Goal: Task Accomplishment & Management: Manage account settings

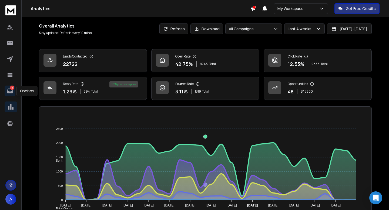
click at [12, 93] on icon at bounding box center [10, 90] width 6 height 5
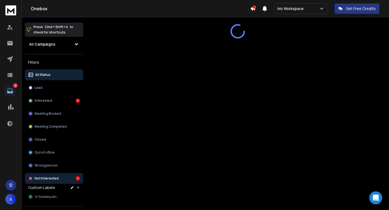
click at [54, 178] on p "Not Interested" at bounding box center [47, 178] width 24 height 4
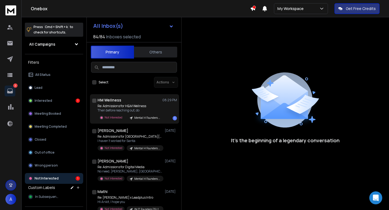
click at [147, 108] on p "Re: Admissions for H&M Wellness" at bounding box center [129, 106] width 65 height 4
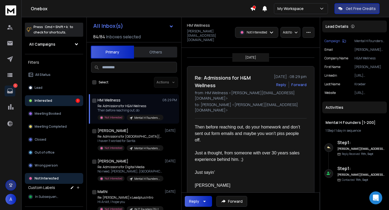
click at [63, 100] on button "Interested 1" at bounding box center [54, 100] width 58 height 11
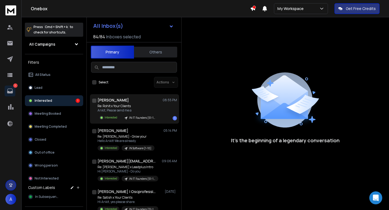
click at [154, 108] on p "Re: Rohit x Your Clients" at bounding box center [127, 106] width 61 height 4
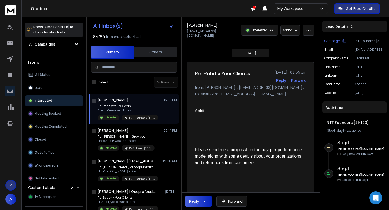
click at [380, 76] on p "http://www.linkedin.com/in/krohit52" at bounding box center [369, 75] width 30 height 4
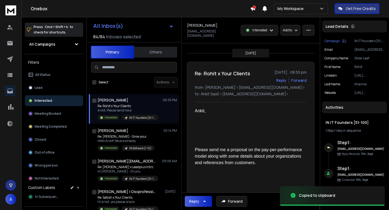
click at [250, 140] on div at bounding box center [248, 130] width 107 height 19
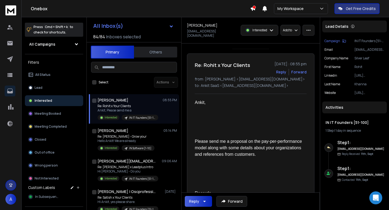
scroll to position [8, 0]
click at [275, 77] on p "from: Rohit Khanna <rohit.khanna@silverleafsolutions.com>" at bounding box center [251, 79] width 112 height 5
copy p "silverleafsolutions.com"
click at [288, 9] on p "My Workspace" at bounding box center [291, 8] width 28 height 5
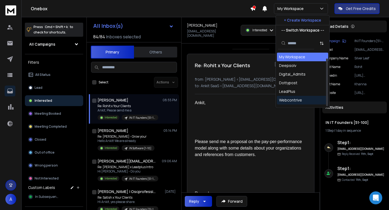
scroll to position [6, 0]
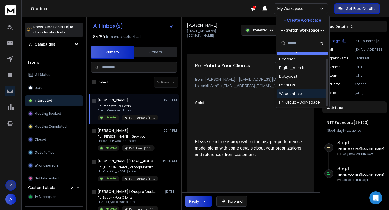
click at [292, 103] on div "FIN Group - Workspace" at bounding box center [299, 102] width 41 height 5
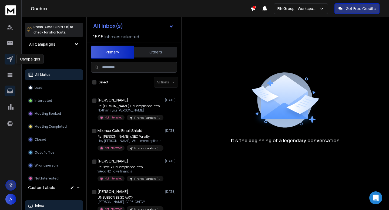
click at [10, 58] on icon at bounding box center [10, 59] width 6 height 6
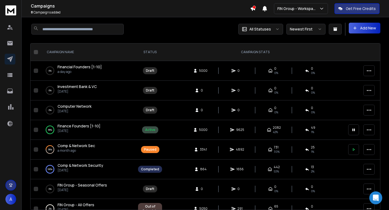
click at [87, 65] on span "Financial Founders [1-10]" at bounding box center [79, 66] width 44 height 5
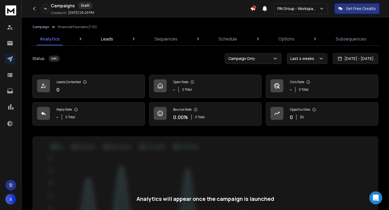
click at [98, 31] on div "Campaign Financial Founders [1-10]" at bounding box center [205, 27] width 350 height 9
click at [105, 42] on p "Leads" at bounding box center [107, 39] width 12 height 6
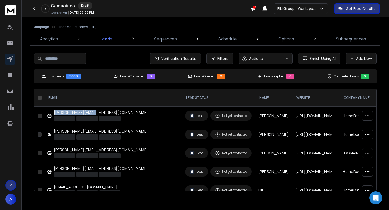
drag, startPoint x: 109, startPoint y: 113, endPoint x: 64, endPoint y: 113, distance: 44.2
click at [64, 113] on div "[PERSON_NAME][EMAIL_ADDRESS][DOMAIN_NAME]" at bounding box center [112, 116] width 131 height 12
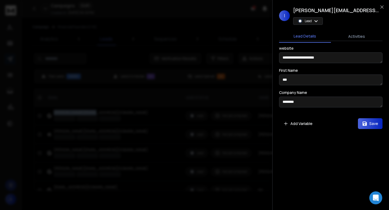
copy div "[PERSON_NAME][EMAIL_ADDRESS][DOMAIN_NAME]"
drag, startPoint x: 349, startPoint y: 11, endPoint x: 290, endPoint y: 11, distance: 59.6
click at [290, 11] on div "I [PERSON_NAME][EMAIL_ADDRESS][DOMAIN_NAME] Lead" at bounding box center [330, 15] width 103 height 18
copy div "I [PERSON_NAME][EMAIL_ADDRESS][DOMAIN_NAME]"
click at [215, 37] on div at bounding box center [194, 105] width 389 height 210
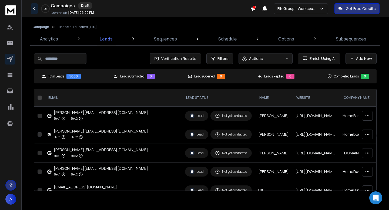
click at [34, 9] on icon at bounding box center [34, 8] width 5 height 5
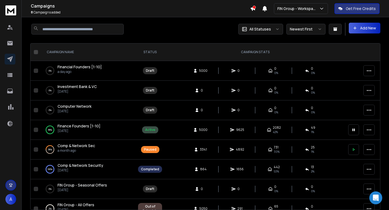
click at [81, 125] on span "Finance Founders [1-10]" at bounding box center [78, 125] width 43 height 5
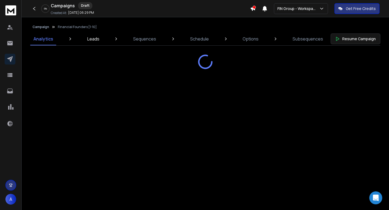
click at [93, 40] on p "Leads" at bounding box center [93, 39] width 12 height 6
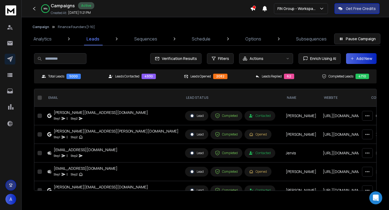
click at [73, 62] on input at bounding box center [60, 58] width 52 height 11
paste input "**********"
type input "**********"
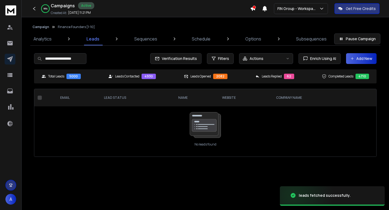
click at [68, 57] on input "**********" at bounding box center [60, 58] width 52 height 11
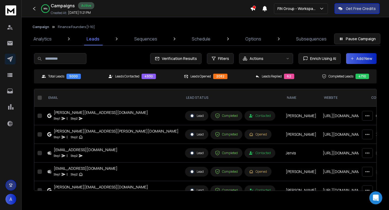
click at [63, 61] on input at bounding box center [60, 58] width 52 height 11
type input "*****"
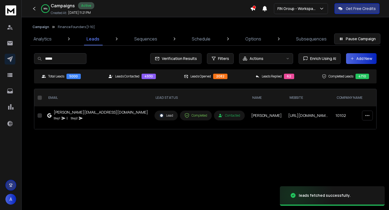
click at [66, 61] on input "*****" at bounding box center [60, 58] width 52 height 11
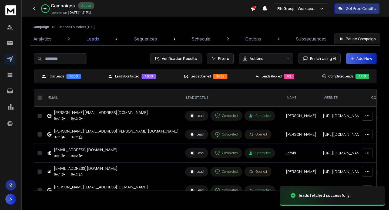
click at [122, 30] on div "Campaign Finance Founders [1-10]" at bounding box center [205, 27] width 350 height 9
click at [12, 60] on icon at bounding box center [10, 59] width 6 height 6
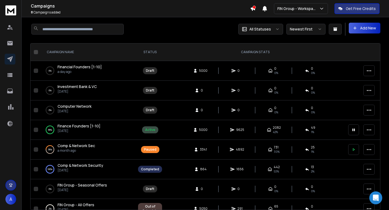
click at [83, 66] on span "Financial Founders [1-10]" at bounding box center [79, 66] width 44 height 5
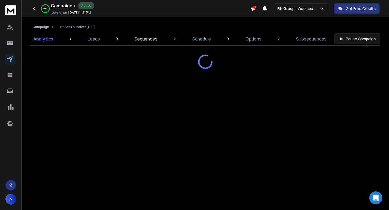
click at [149, 40] on p "Sequences" at bounding box center [145, 39] width 23 height 6
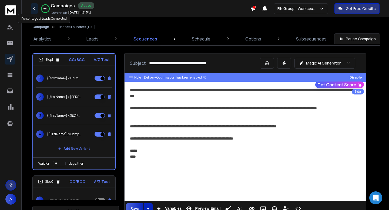
click at [34, 8] on icon at bounding box center [34, 9] width 2 height 4
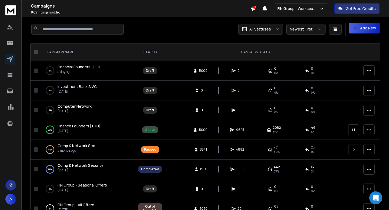
click at [85, 125] on span "Finance Founders [1-10]" at bounding box center [78, 125] width 43 height 5
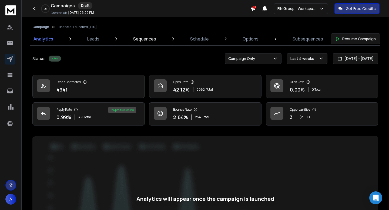
click at [152, 38] on p "Sequences" at bounding box center [144, 39] width 23 height 6
click at [290, 57] on p "Last 4 weeks" at bounding box center [303, 58] width 26 height 5
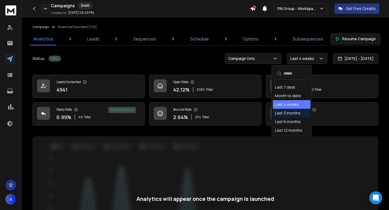
click at [284, 113] on div "Last 3 months" at bounding box center [287, 112] width 25 height 5
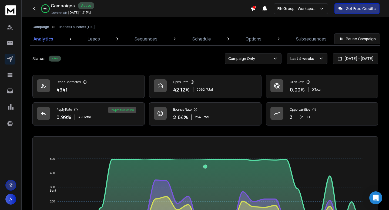
click at [131, 35] on div "Analytics Leads Sequences Schedule Options Subsequences" at bounding box center [179, 38] width 299 height 13
click at [148, 38] on p "Sequences" at bounding box center [145, 39] width 23 height 6
click at [146, 39] on p "Sequences" at bounding box center [145, 39] width 23 height 6
click at [145, 38] on p "Sequences" at bounding box center [145, 39] width 23 height 6
click at [149, 40] on p "Sequences" at bounding box center [145, 39] width 23 height 6
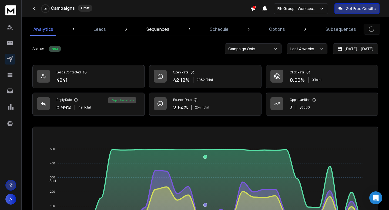
click at [148, 27] on p "Sequences" at bounding box center [157, 29] width 23 height 6
